Goal: Task Accomplishment & Management: Manage account settings

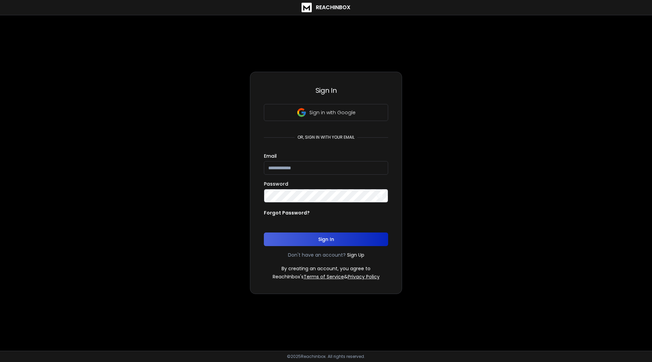
click at [285, 165] on input "email" at bounding box center [326, 168] width 124 height 14
paste input "**********"
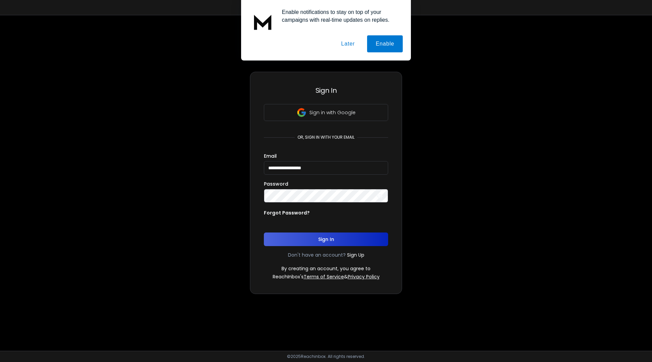
type input "**********"
click at [312, 238] on button "Sign In" at bounding box center [326, 239] width 124 height 14
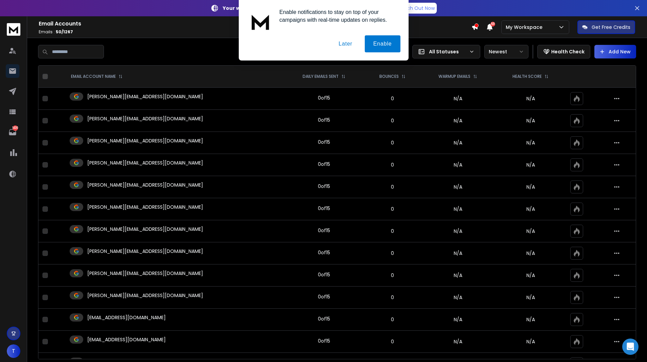
click at [344, 49] on button "Later" at bounding box center [345, 43] width 31 height 17
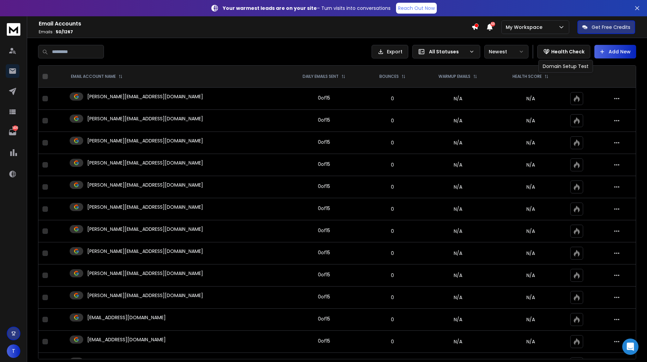
click at [606, 48] on button "Add New" at bounding box center [615, 52] width 42 height 14
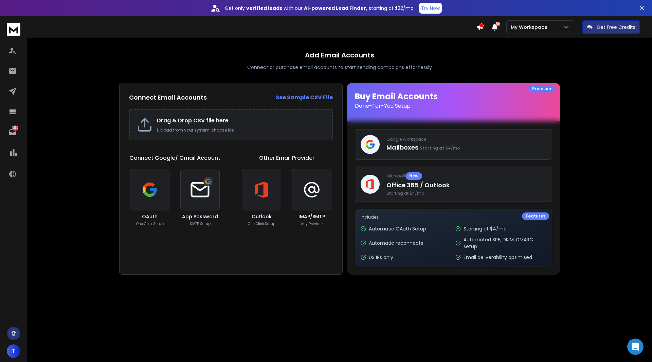
click at [160, 190] on div at bounding box center [149, 189] width 39 height 41
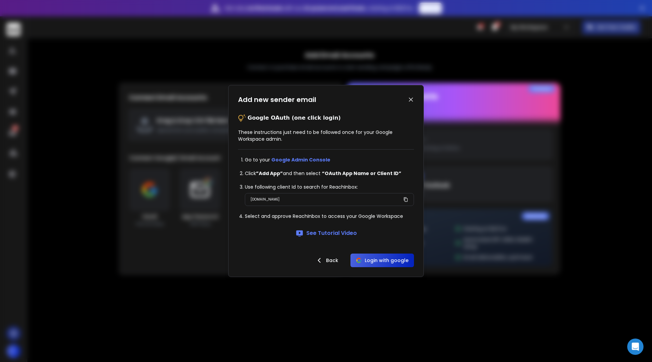
click at [365, 262] on button "Login with google" at bounding box center [381, 260] width 63 height 14
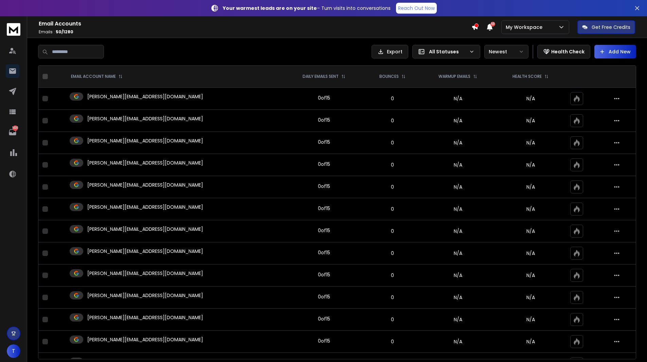
click at [610, 55] on button "Add New" at bounding box center [615, 52] width 42 height 14
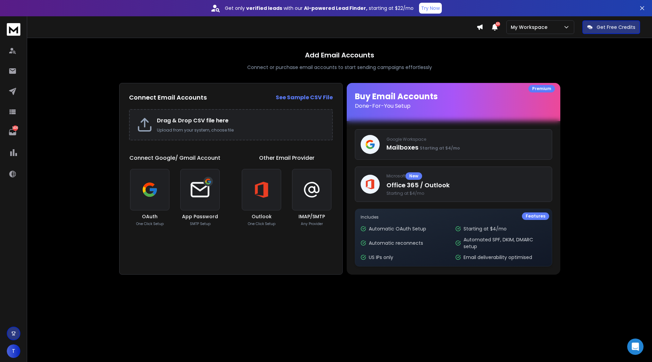
click at [157, 190] on icon at bounding box center [153, 191] width 7 height 7
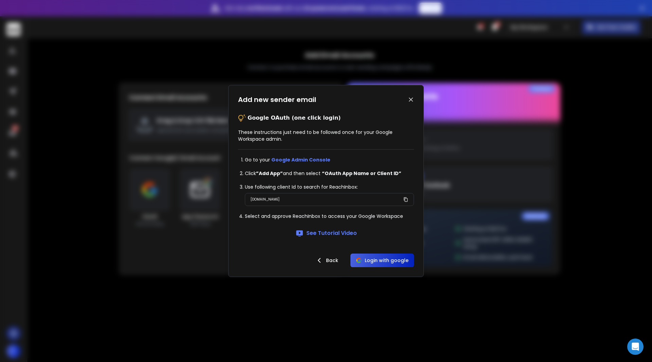
click at [373, 259] on button "Login with google" at bounding box center [381, 260] width 63 height 14
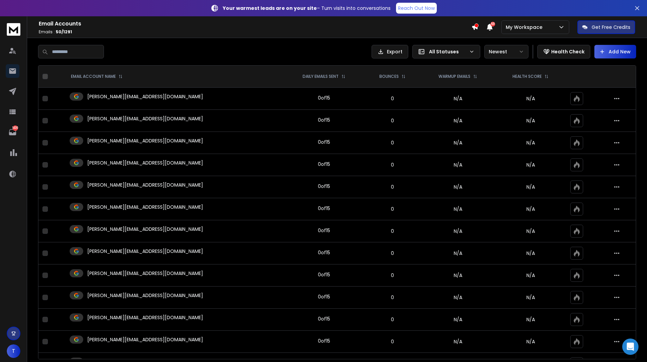
click at [610, 49] on button "Add New" at bounding box center [615, 52] width 42 height 14
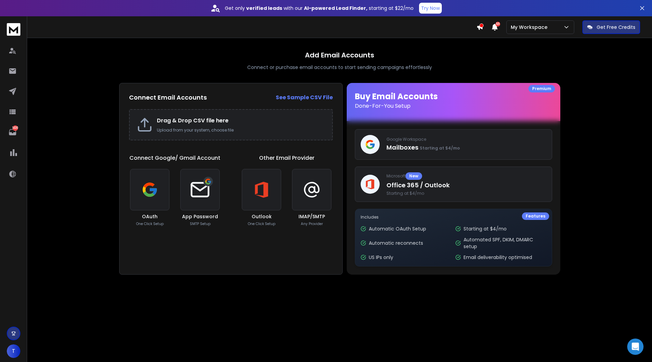
click at [158, 199] on icon at bounding box center [149, 189] width 17 height 20
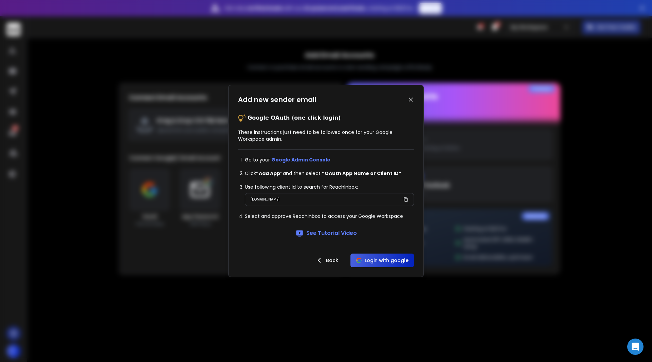
click at [362, 257] on icon at bounding box center [359, 260] width 6 height 6
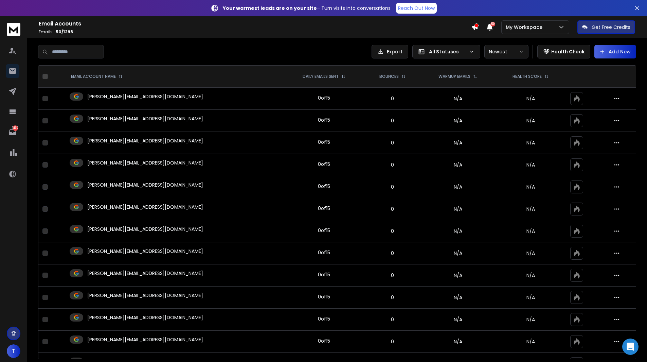
click at [614, 52] on button "Add New" at bounding box center [615, 52] width 42 height 14
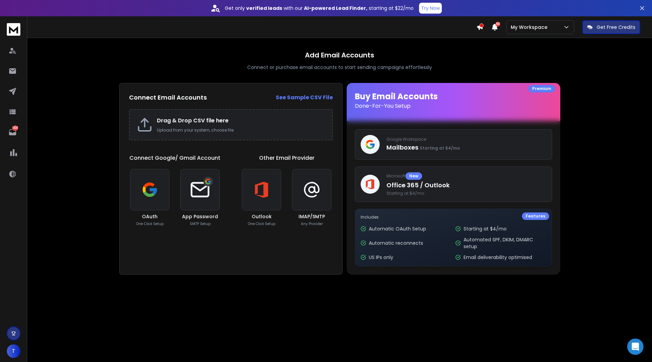
click at [148, 192] on icon at bounding box center [149, 189] width 17 height 20
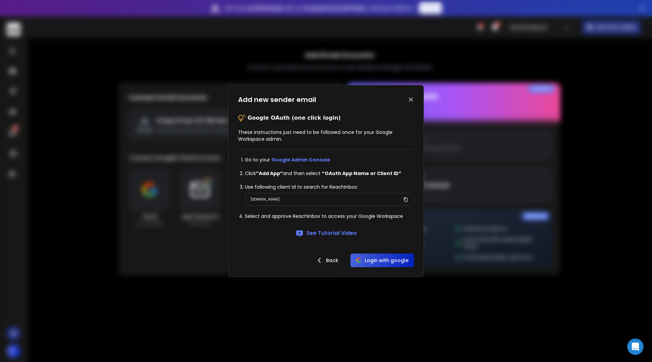
drag, startPoint x: 368, startPoint y: 256, endPoint x: 377, endPoint y: 271, distance: 17.6
click at [369, 255] on button "Login with google" at bounding box center [381, 260] width 63 height 14
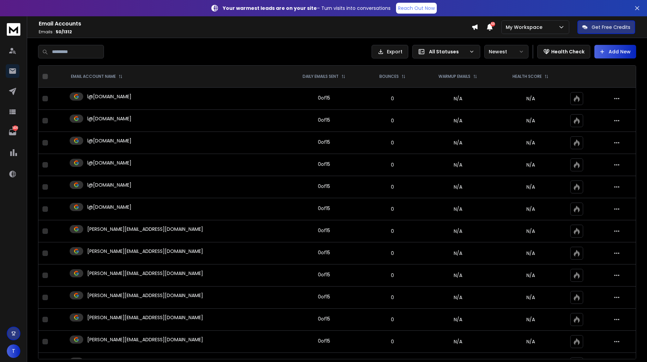
click at [611, 57] on button "Add New" at bounding box center [615, 52] width 42 height 14
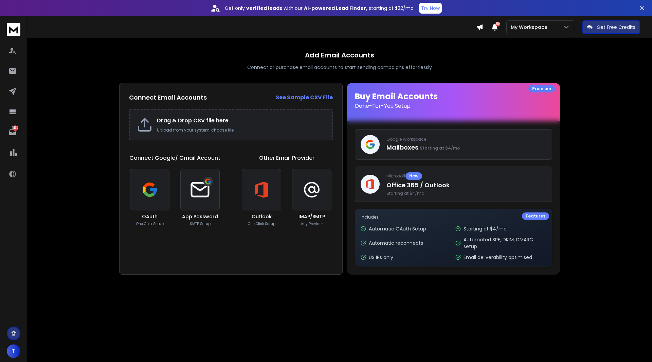
click at [150, 188] on icon at bounding box center [149, 189] width 17 height 20
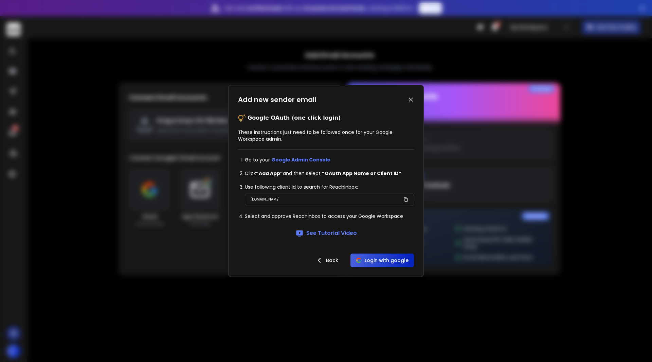
click at [387, 256] on button "Login with google" at bounding box center [381, 260] width 63 height 14
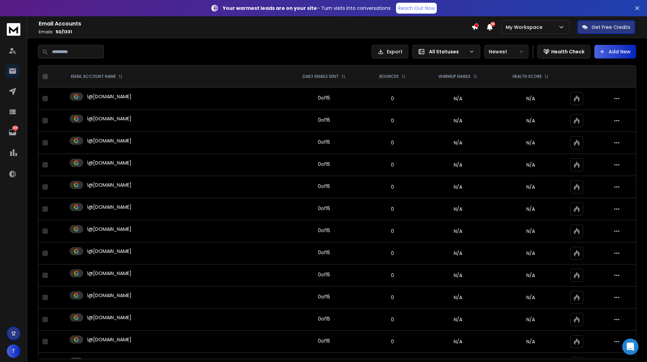
click at [610, 54] on button "Add New" at bounding box center [615, 52] width 42 height 14
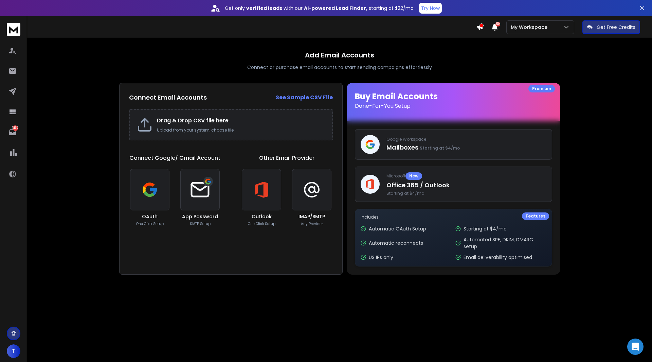
click at [150, 189] on icon at bounding box center [149, 189] width 17 height 20
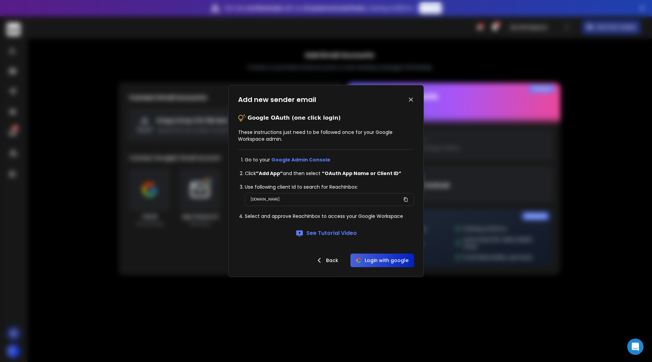
click at [390, 256] on button "Login with google" at bounding box center [381, 260] width 63 height 14
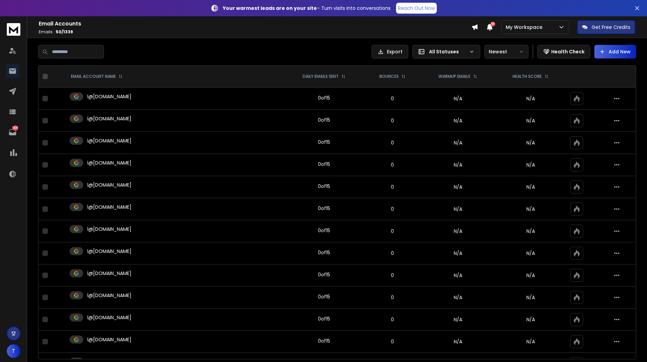
click at [611, 50] on button "Add New" at bounding box center [615, 52] width 42 height 14
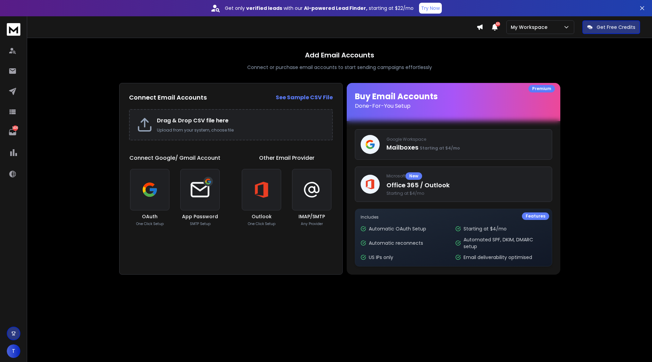
click at [138, 193] on div at bounding box center [149, 189] width 39 height 41
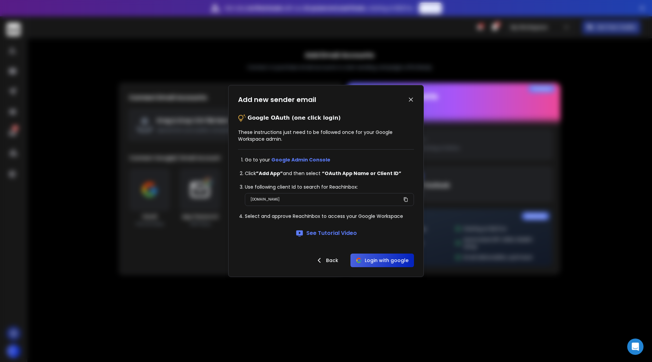
click at [366, 263] on button "Login with google" at bounding box center [381, 260] width 63 height 14
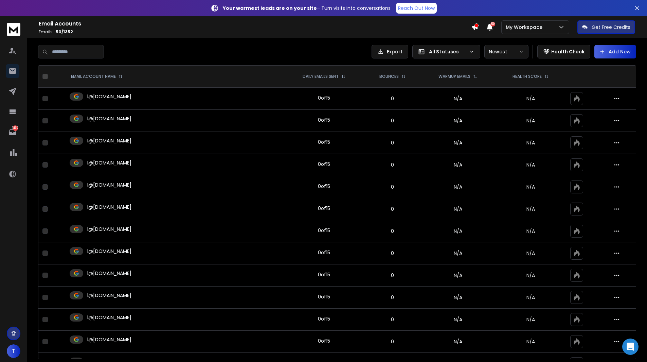
click at [609, 55] on button "Add New" at bounding box center [615, 52] width 42 height 14
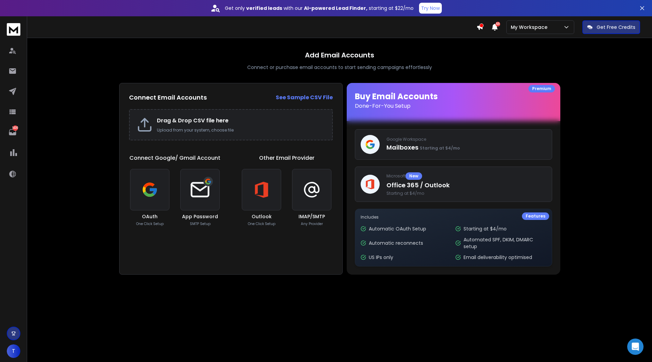
click at [144, 194] on icon at bounding box center [149, 189] width 17 height 20
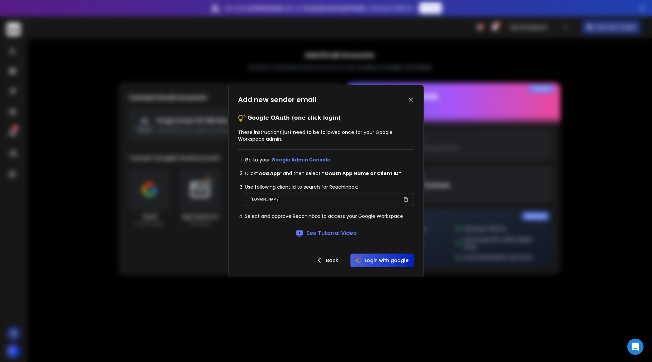
click at [369, 267] on div "Add new sender email Google OAuth (one click login) These instructions just nee…" at bounding box center [326, 181] width 196 height 192
click at [370, 256] on button "Login with google" at bounding box center [381, 260] width 63 height 14
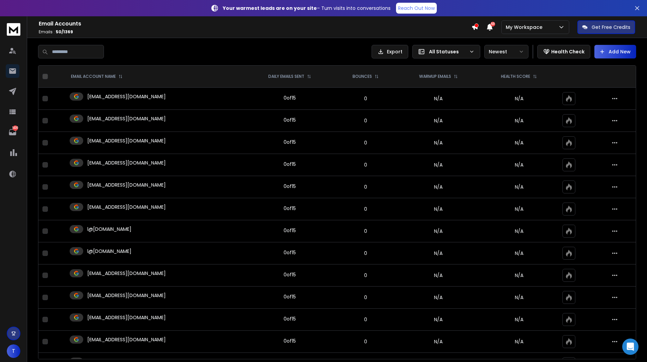
click at [609, 49] on button "Add New" at bounding box center [615, 52] width 42 height 14
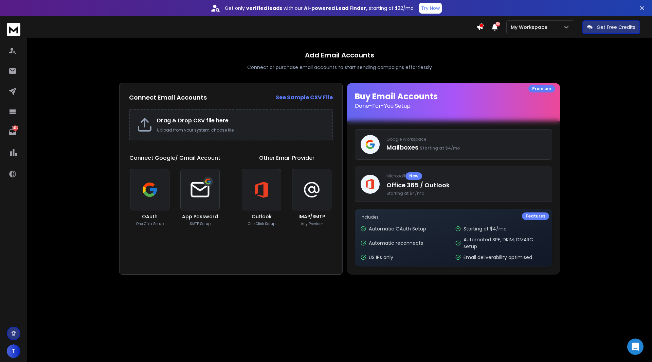
click at [156, 188] on icon at bounding box center [153, 191] width 7 height 7
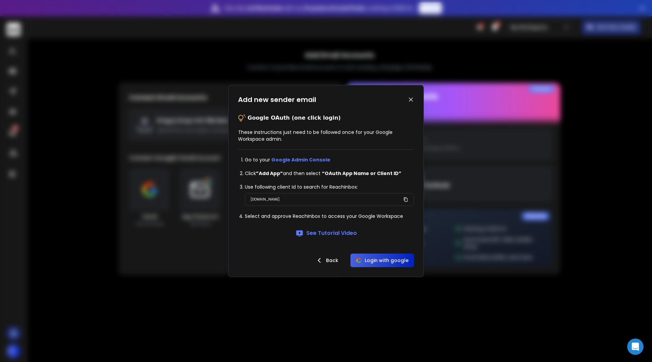
click at [367, 259] on button "Login with google" at bounding box center [381, 260] width 63 height 14
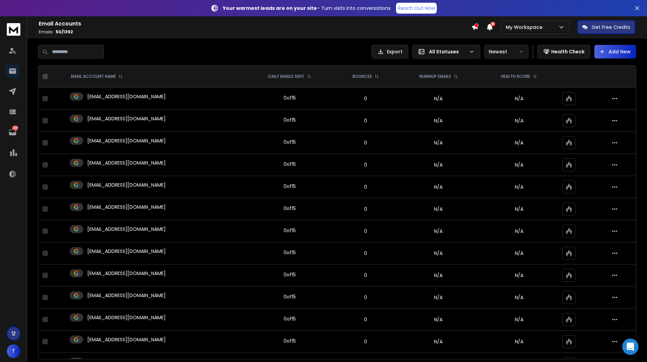
click at [610, 53] on button "Add New" at bounding box center [615, 52] width 42 height 14
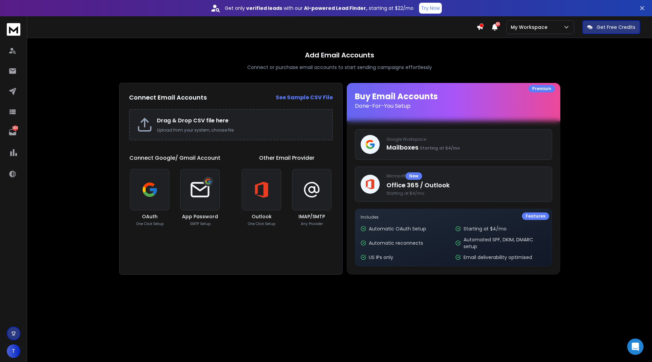
click at [163, 175] on div at bounding box center [149, 189] width 39 height 41
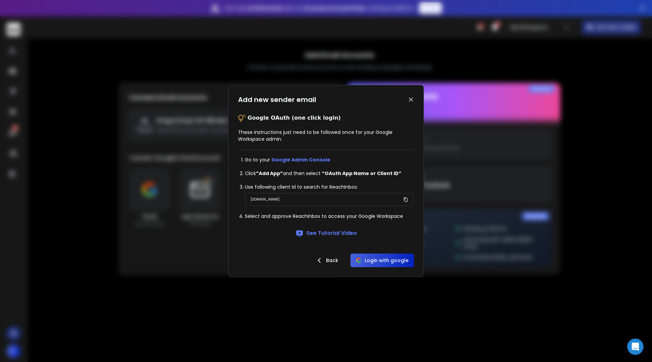
click at [377, 261] on button "Login with google" at bounding box center [381, 260] width 63 height 14
